Goal: Task Accomplishment & Management: Manage account settings

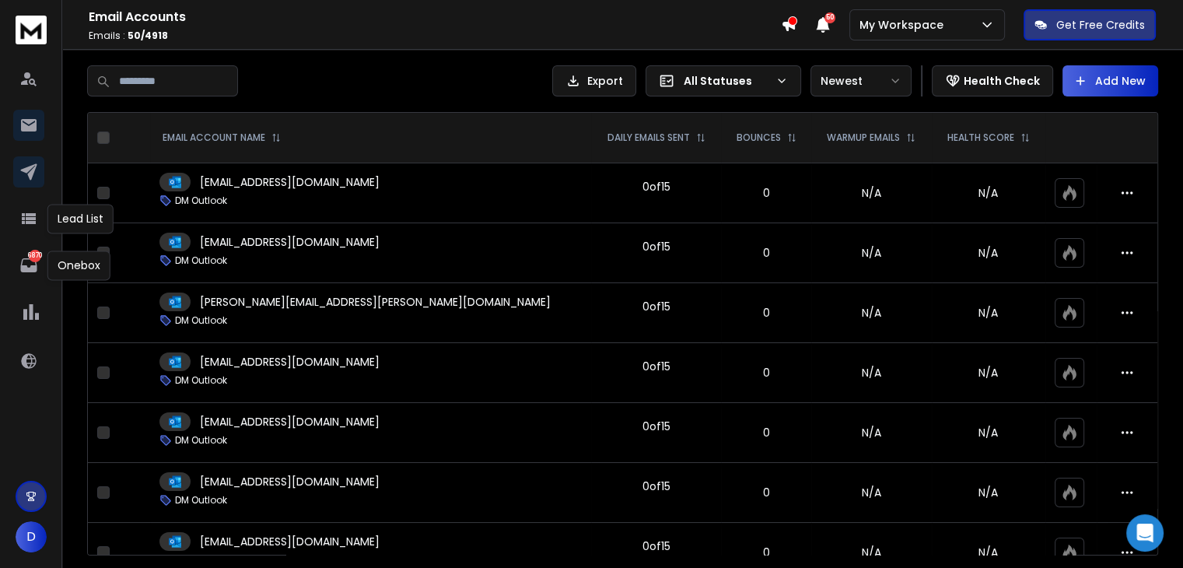
scroll to position [156, 0]
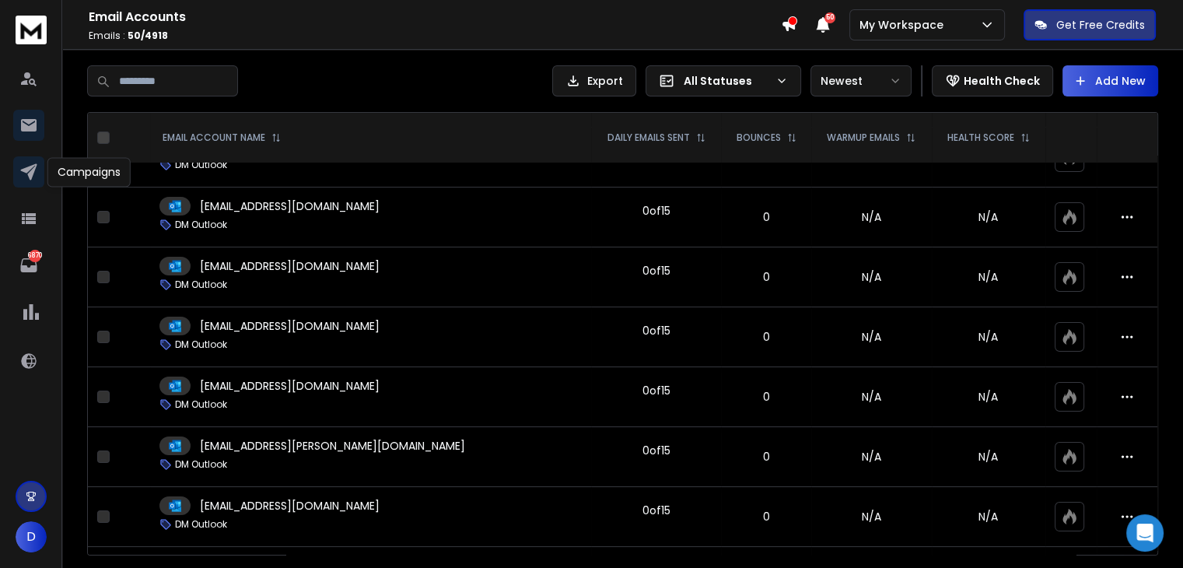
click at [38, 166] on link at bounding box center [28, 171] width 31 height 31
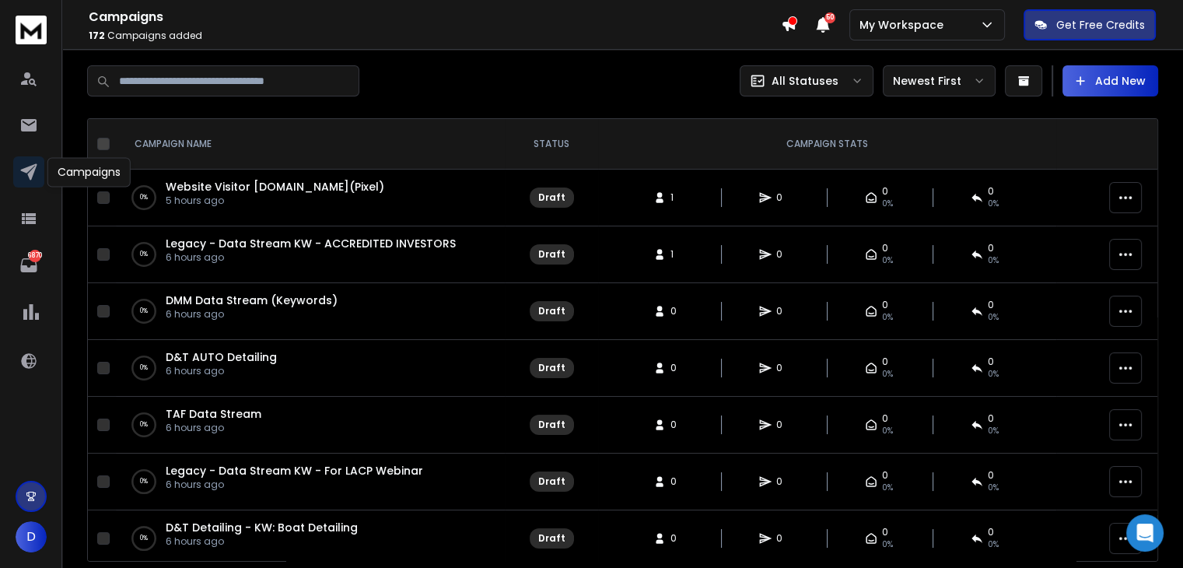
click at [342, 183] on span "Website Visitor [DOMAIN_NAME](Pixel)" at bounding box center [275, 187] width 219 height 16
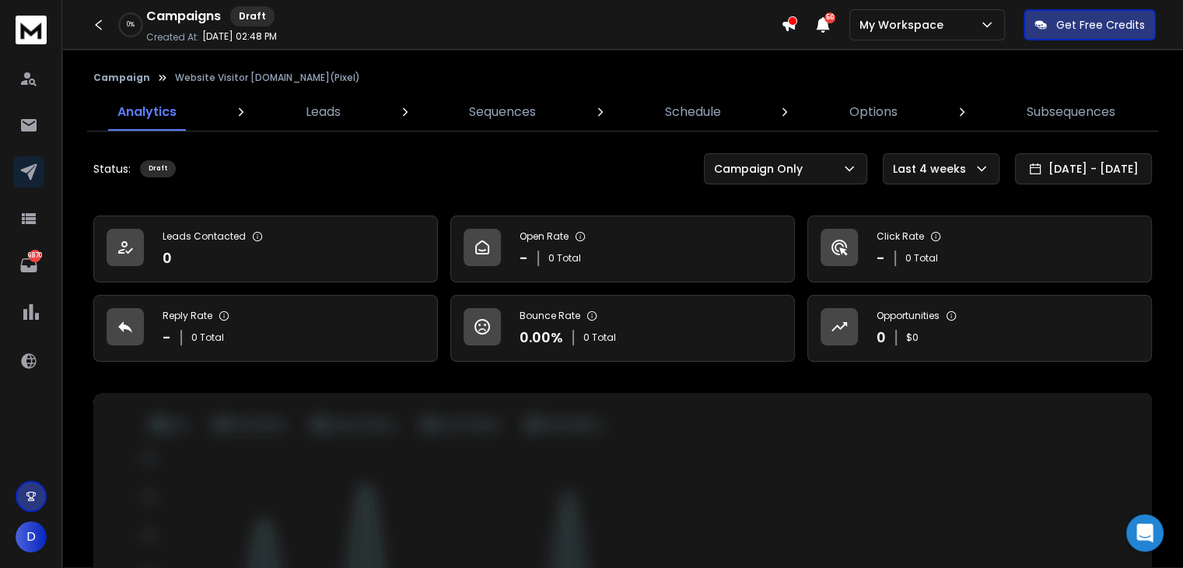
click at [296, 86] on div "Campaign Website Visitor Mavrixai.com(Pixel)" at bounding box center [622, 77] width 1071 height 25
click at [325, 108] on p "Leads" at bounding box center [323, 112] width 35 height 19
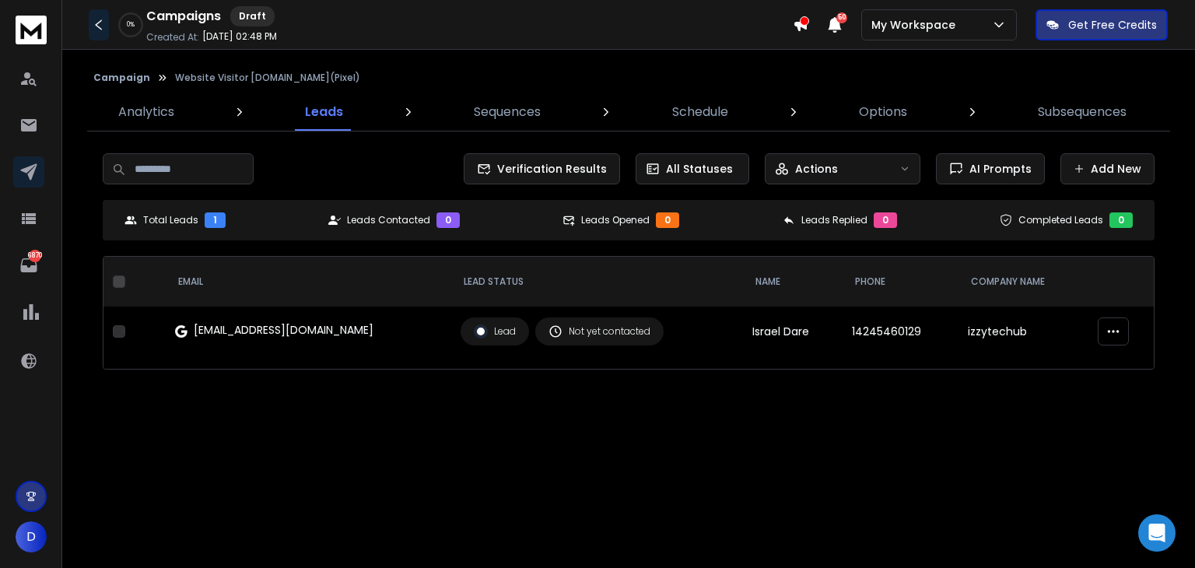
click at [93, 23] on icon at bounding box center [99, 25] width 14 height 14
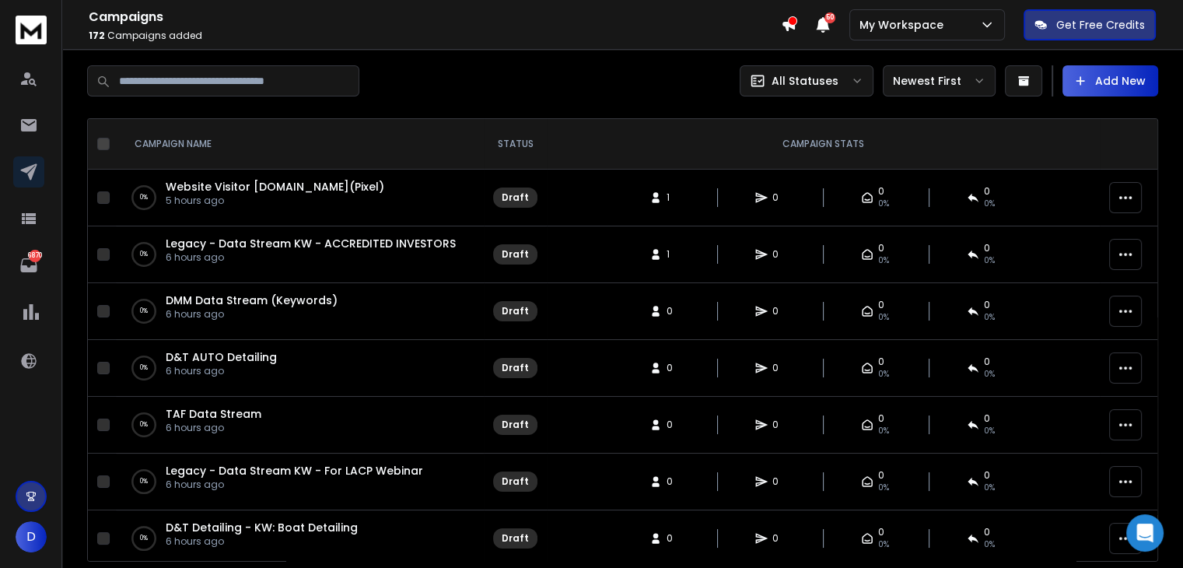
click at [467, 86] on div at bounding box center [355, 80] width 536 height 31
click at [770, 91] on button "All Statuses" at bounding box center [807, 80] width 134 height 31
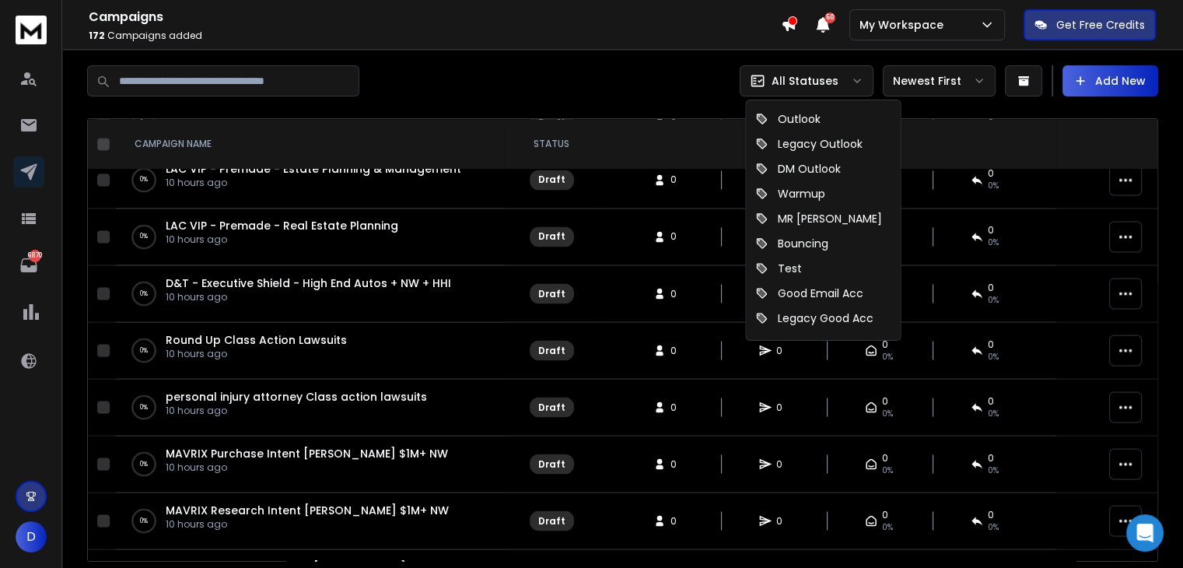
scroll to position [2645, 0]
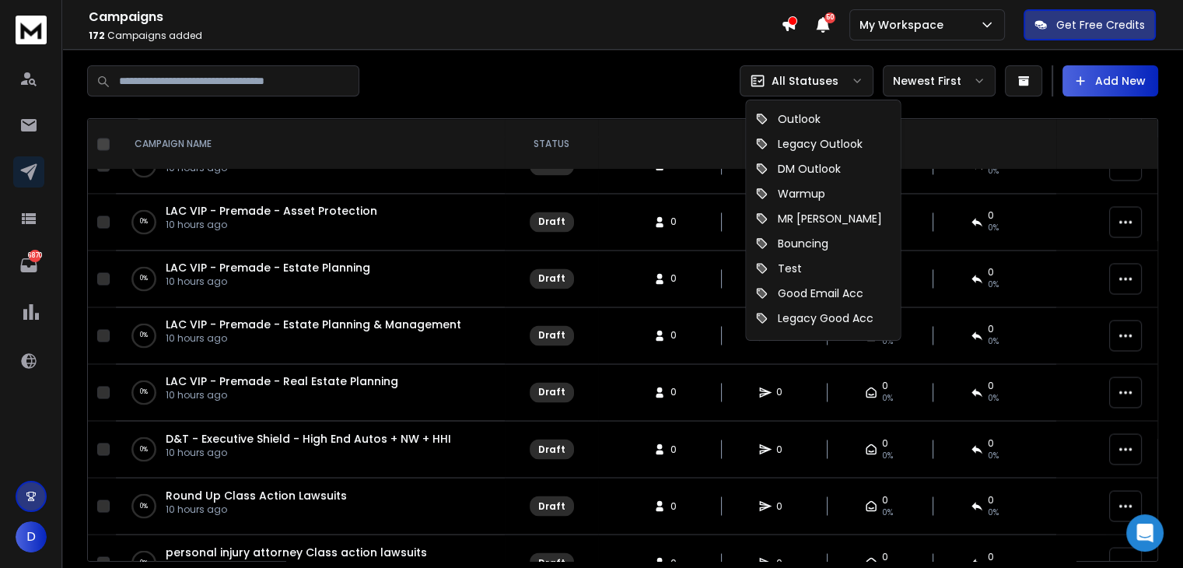
click at [485, 60] on div "Campaigns 172 Campaigns Added All Statuses Newest First Add New CAMPAIGN NAME S…" at bounding box center [622, 313] width 1121 height 527
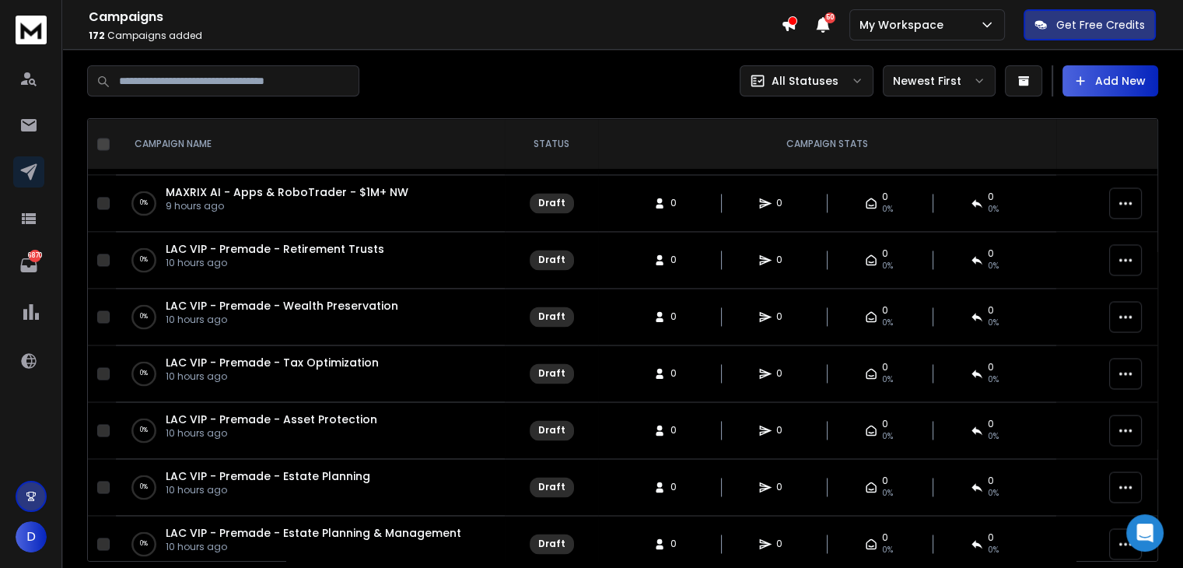
scroll to position [2334, 0]
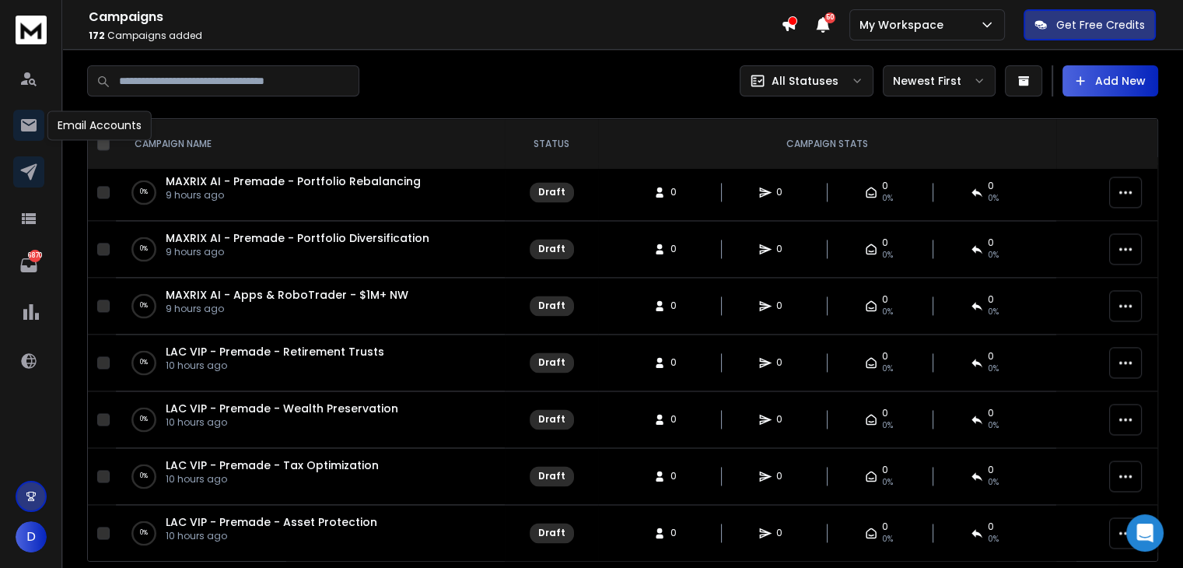
click at [27, 122] on icon at bounding box center [29, 125] width 16 height 12
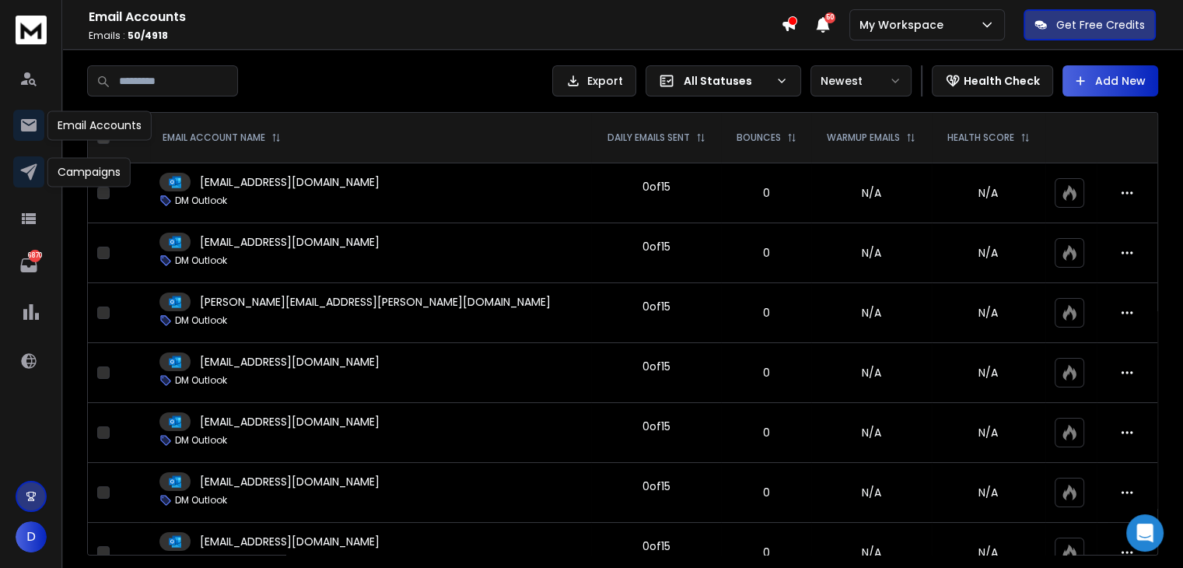
click at [40, 170] on link at bounding box center [28, 171] width 31 height 31
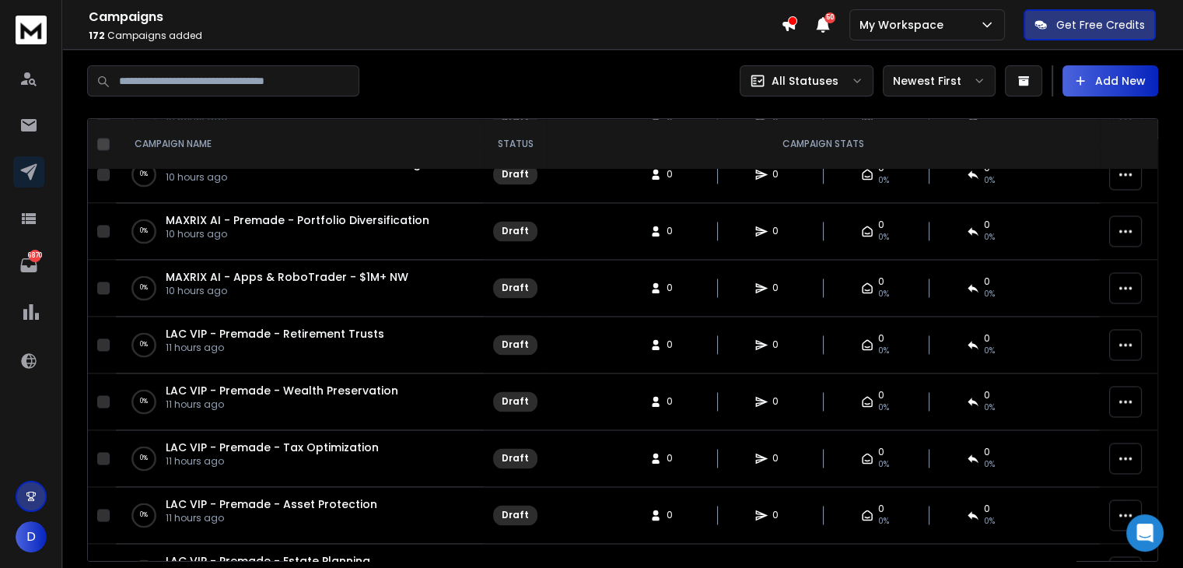
scroll to position [2477, 0]
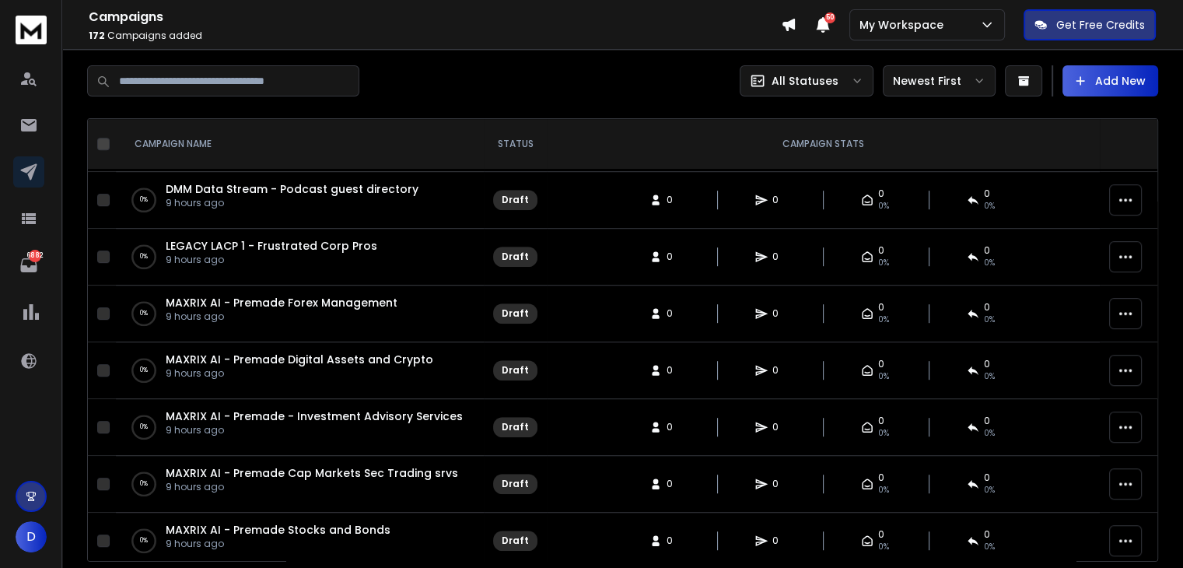
scroll to position [1089, 0]
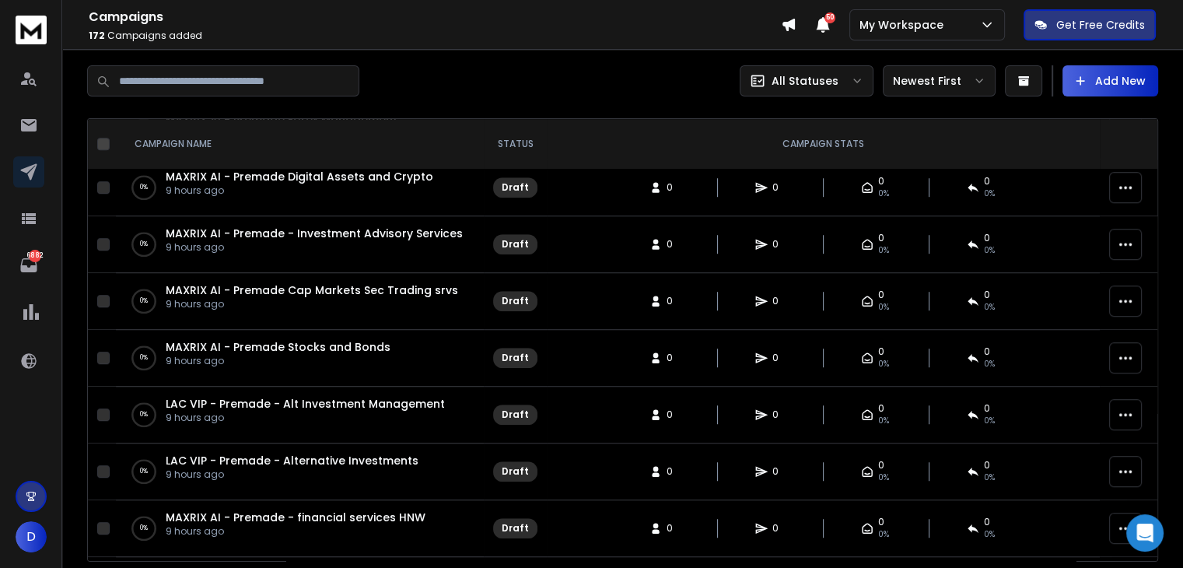
click at [462, 100] on div "Campaigns 172 Campaigns Added All Statuses Newest First Add New CAMPAIGN NAME S…" at bounding box center [622, 313] width 1071 height 496
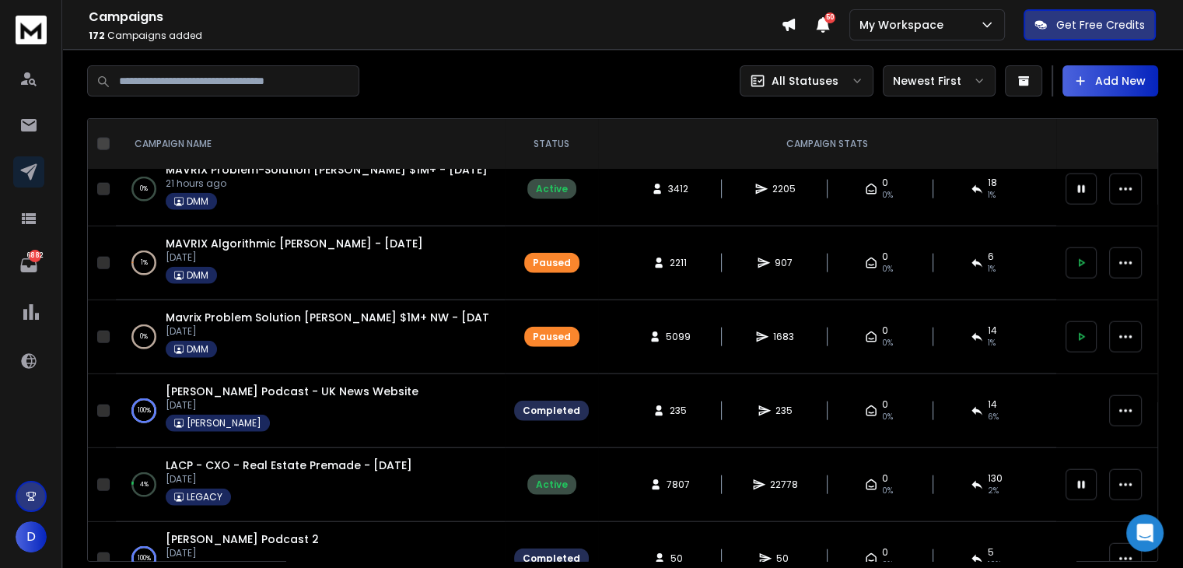
scroll to position [3644, 0]
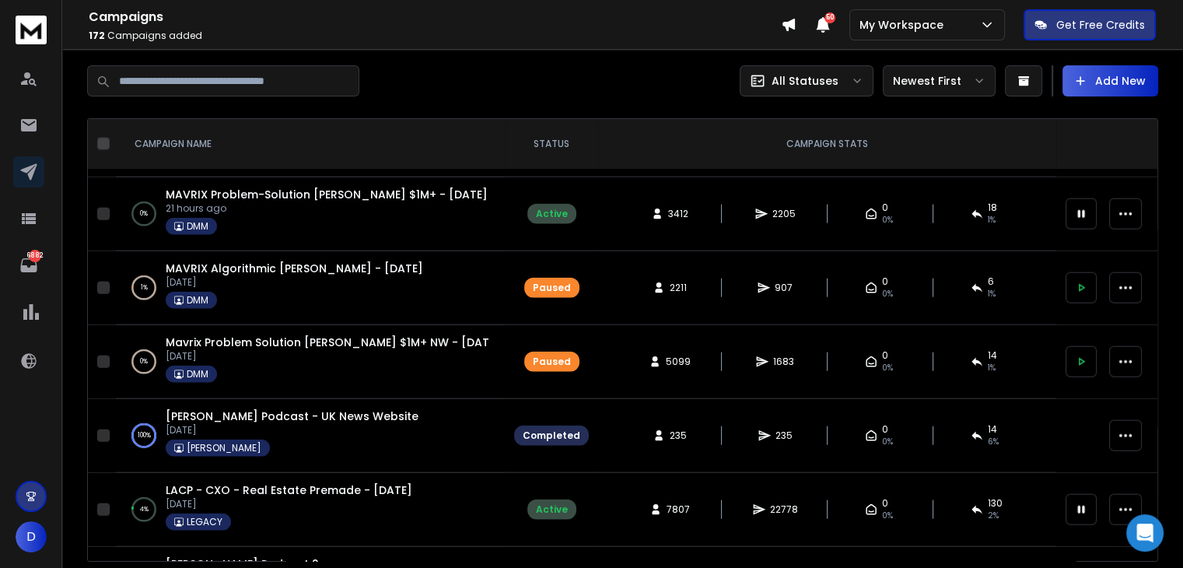
click at [419, 303] on div "1 % MAVRIX Algorithmic [PERSON_NAME] - [DATE] [DATE] DMM" at bounding box center [310, 288] width 358 height 54
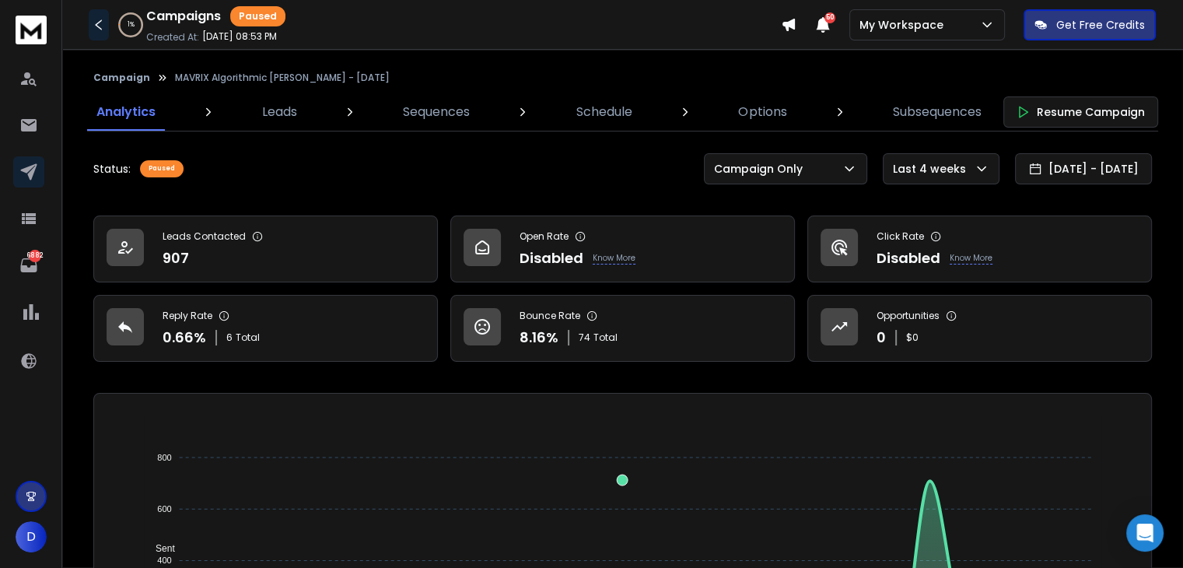
click at [103, 19] on icon at bounding box center [99, 25] width 14 height 14
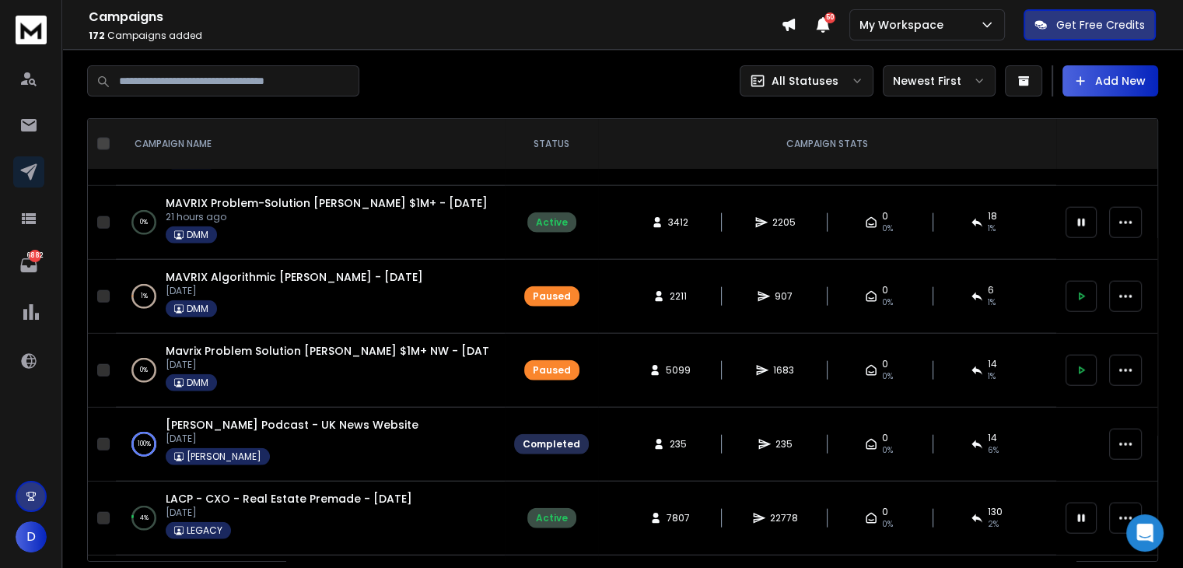
scroll to position [3411, 0]
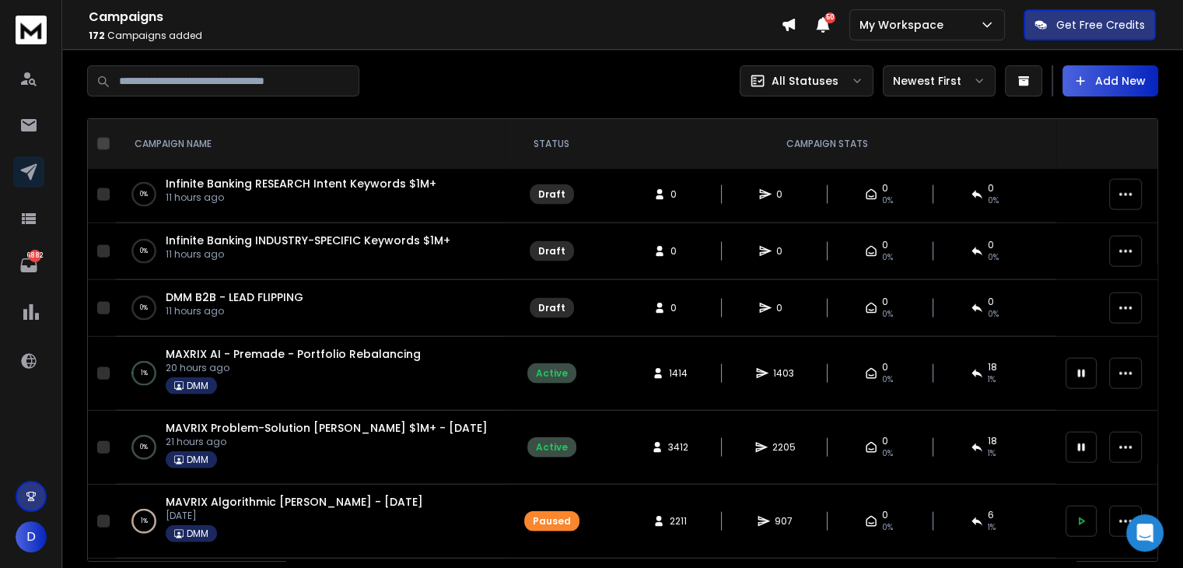
click at [264, 377] on div "DMM" at bounding box center [293, 385] width 255 height 17
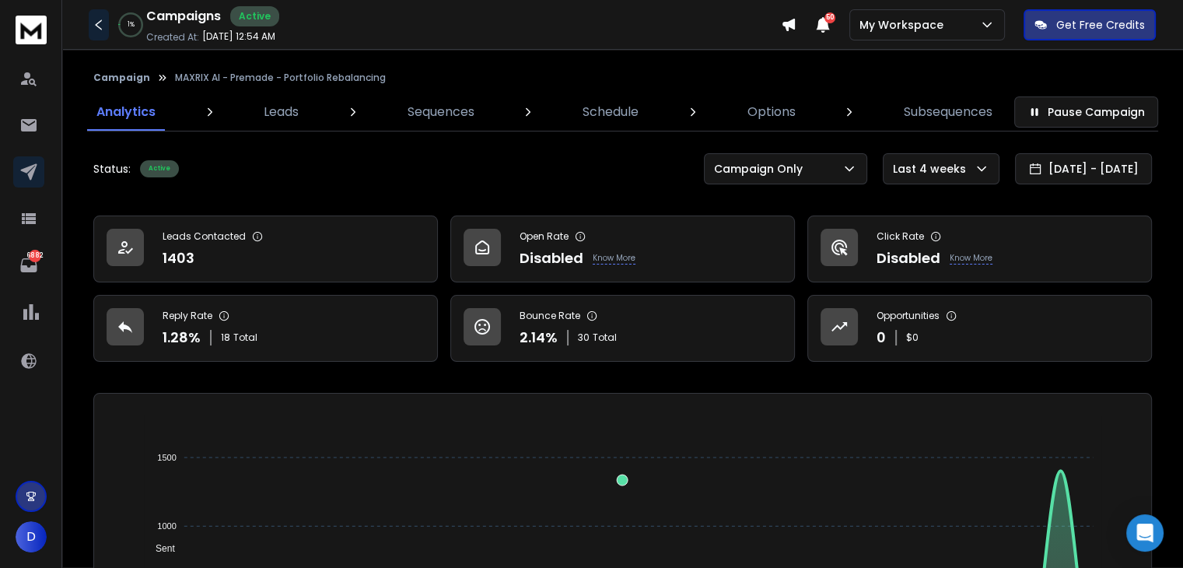
click at [100, 23] on icon at bounding box center [99, 25] width 14 height 14
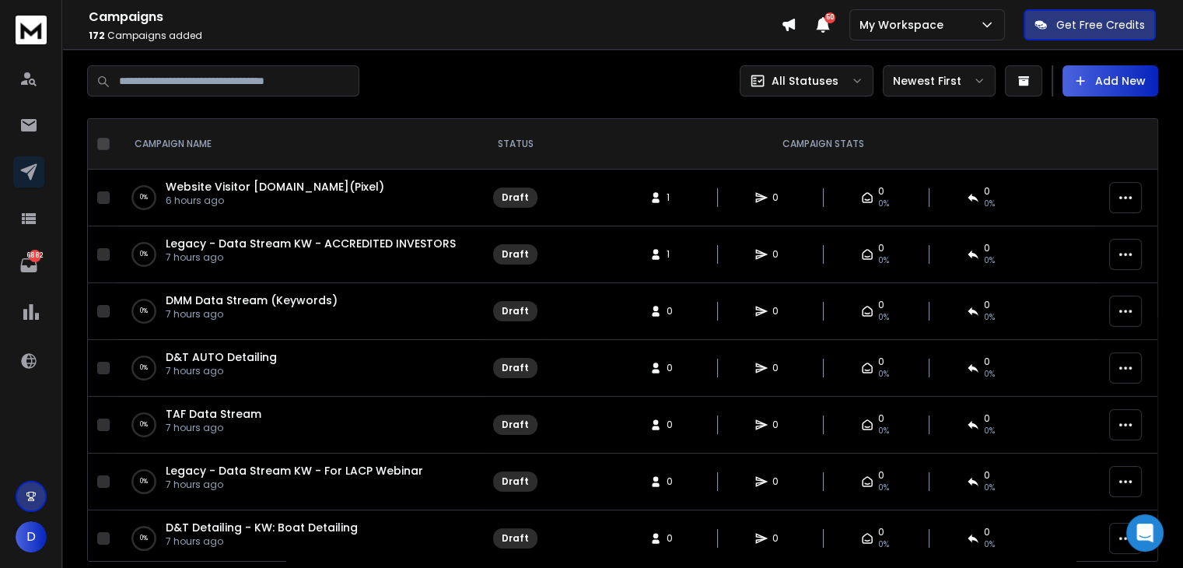
click at [534, 77] on div at bounding box center [355, 80] width 536 height 31
click at [302, 244] on span "Legacy - Data Stream KW - ACCREDITED INVESTORS" at bounding box center [311, 244] width 290 height 16
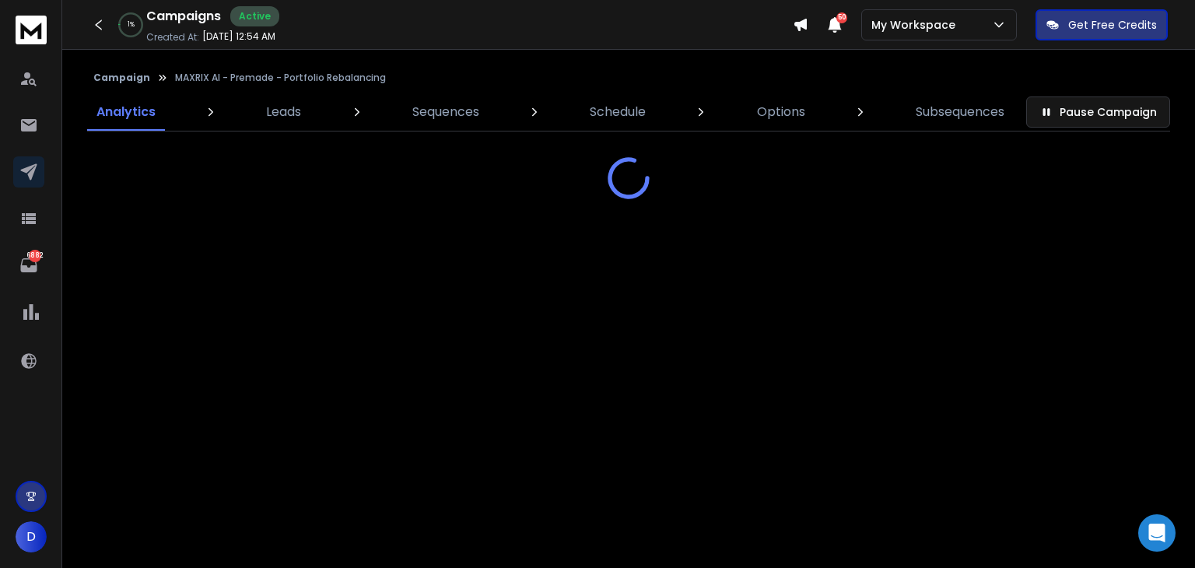
click at [292, 132] on div "Campaign MAXRIX AI - Premade - Portfolio Rebalancing Analytics Leads Sequences …" at bounding box center [628, 137] width 1083 height 144
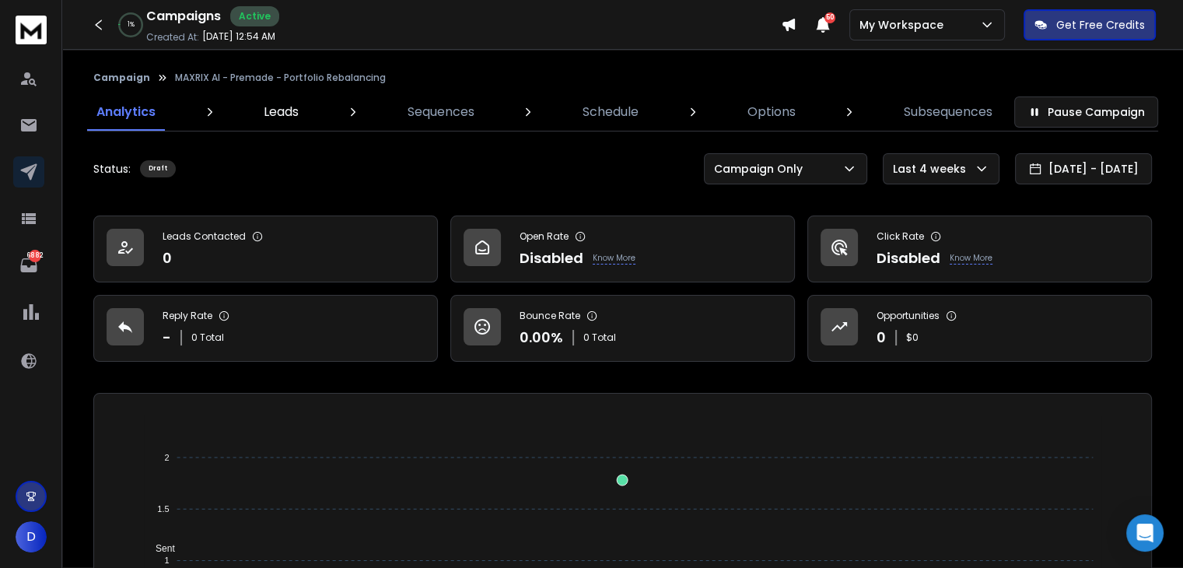
click at [290, 125] on link "Leads" at bounding box center [281, 111] width 54 height 37
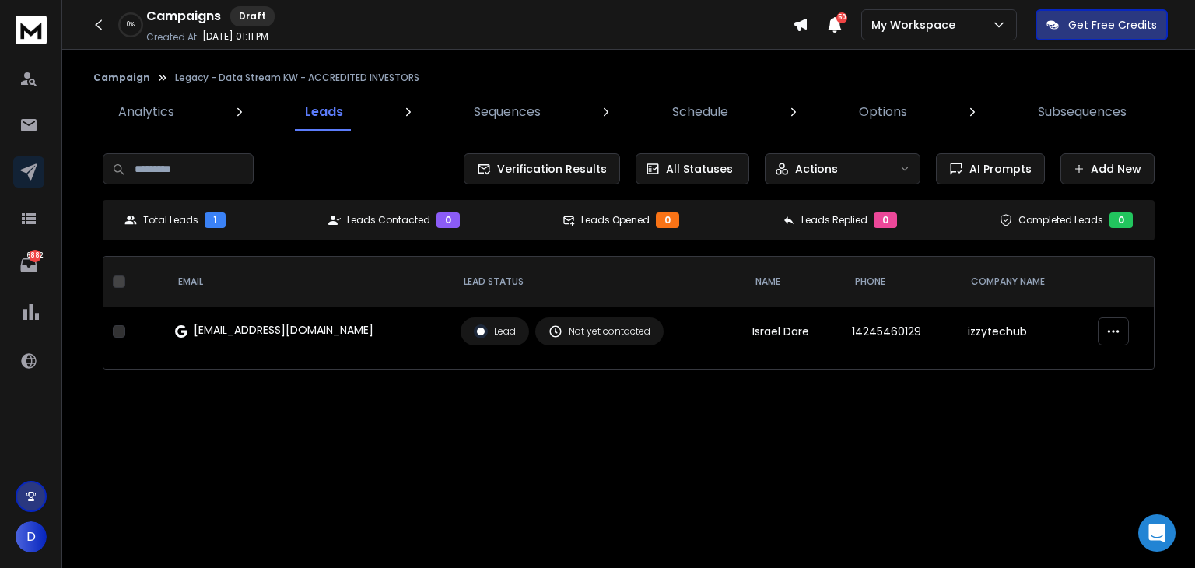
click at [109, 32] on div "0 % Campaigns Draft Created At: [DATE] 01:11 PM" at bounding box center [182, 24] width 186 height 37
click at [103, 30] on icon at bounding box center [99, 25] width 14 height 14
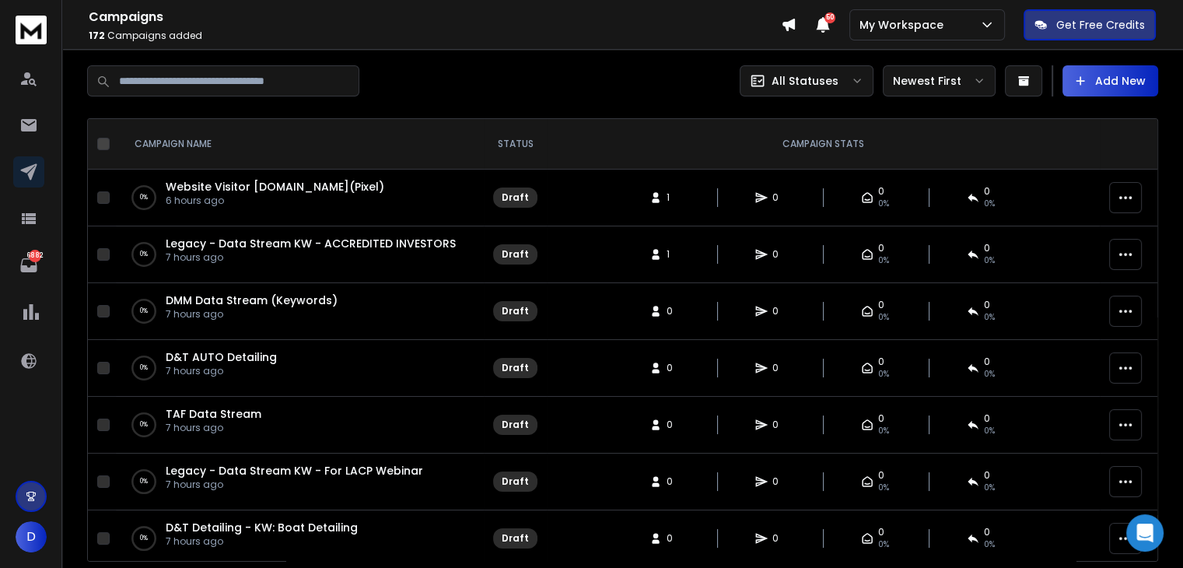
click at [635, 566] on div "Campaigns 172 Campaigns Added All Statuses Newest First Add New CAMPAIGN NAME S…" at bounding box center [622, 313] width 1121 height 527
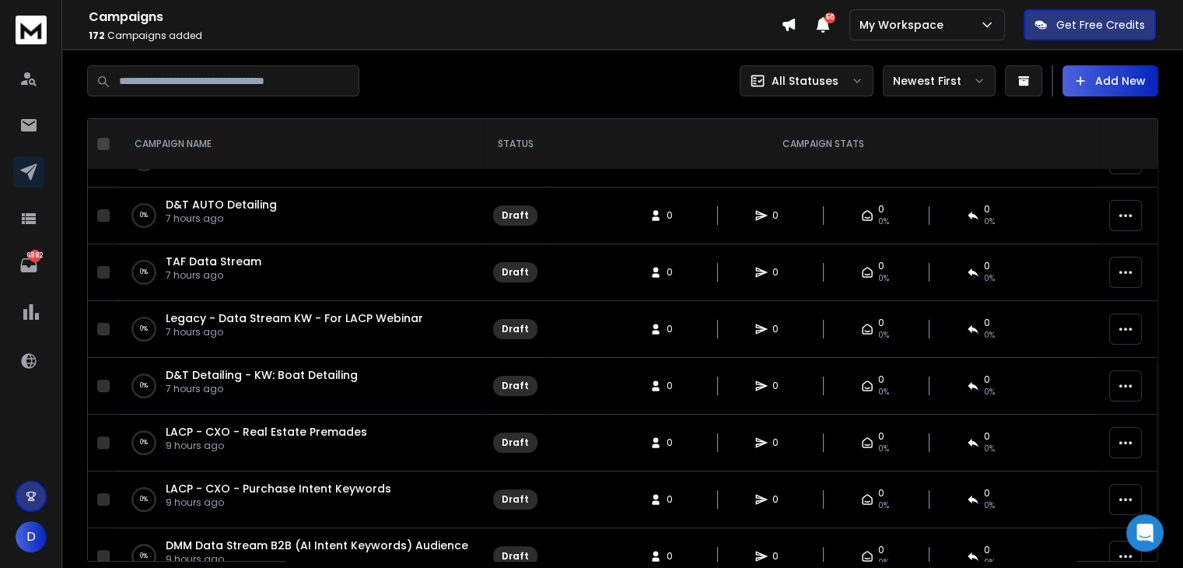
scroll to position [156, 0]
